Goal: Navigation & Orientation: Understand site structure

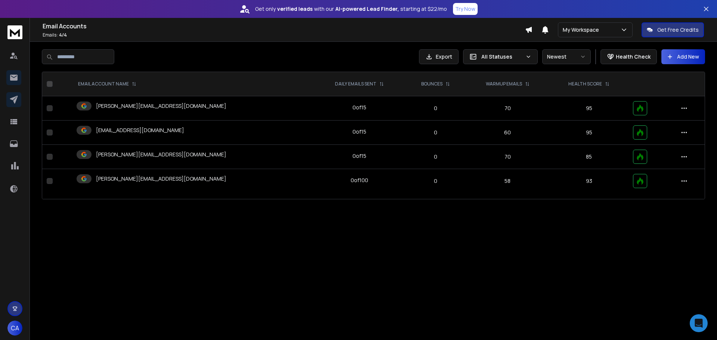
click at [6, 99] on link at bounding box center [13, 99] width 15 height 15
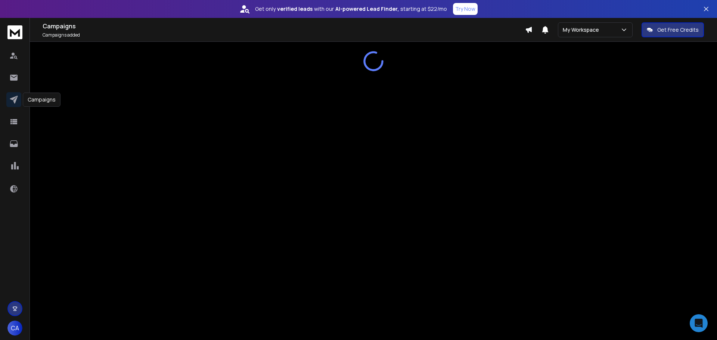
click at [6, 99] on link at bounding box center [13, 99] width 15 height 15
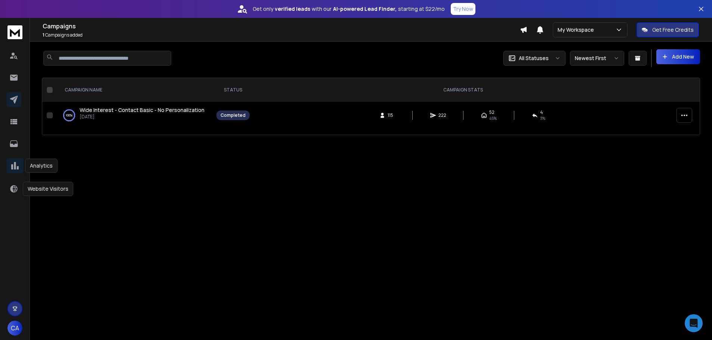
click at [13, 172] on link at bounding box center [14, 165] width 17 height 17
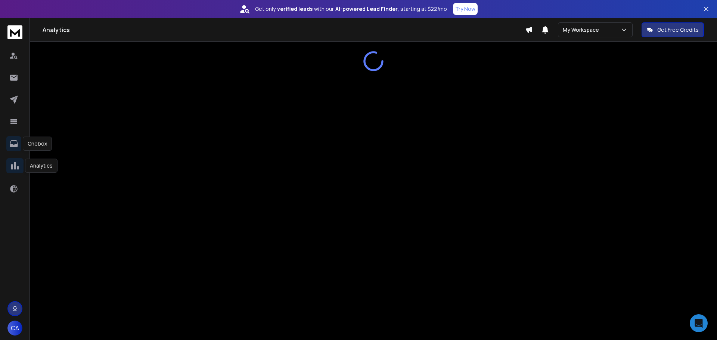
click at [11, 138] on link at bounding box center [13, 143] width 15 height 15
